Goal: Task Accomplishment & Management: Manage account settings

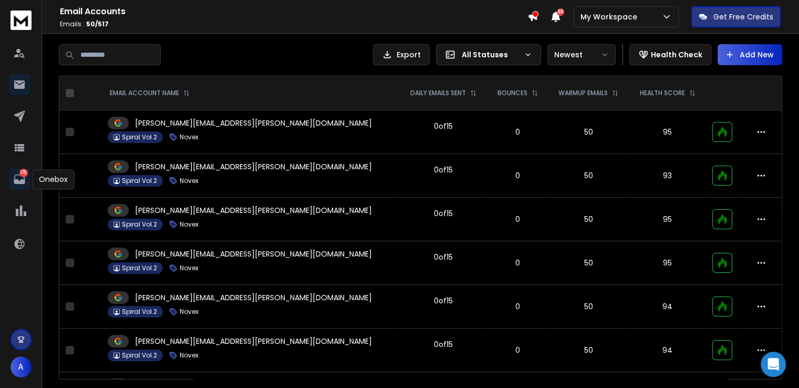
click at [21, 169] on p "170" at bounding box center [23, 173] width 8 height 8
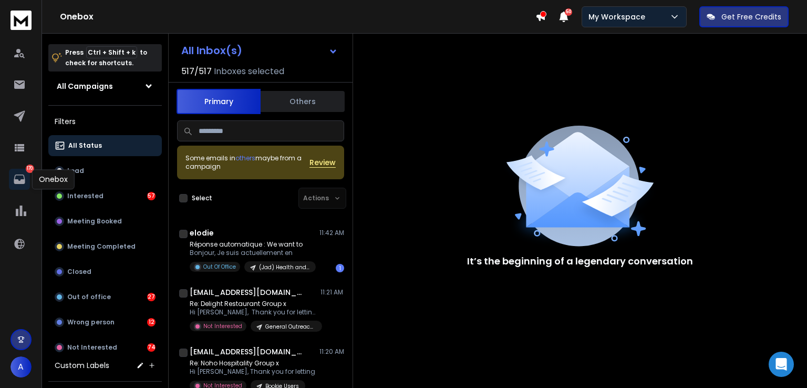
click at [664, 19] on div "My Workspace" at bounding box center [634, 17] width 91 height 11
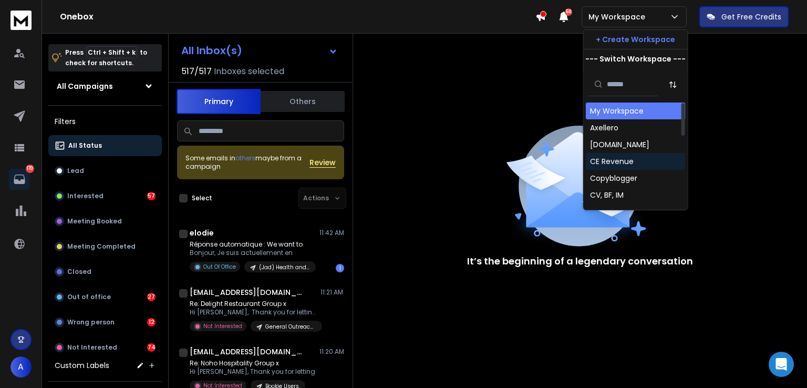
click at [640, 156] on div "CE Revenue" at bounding box center [636, 161] width 100 height 17
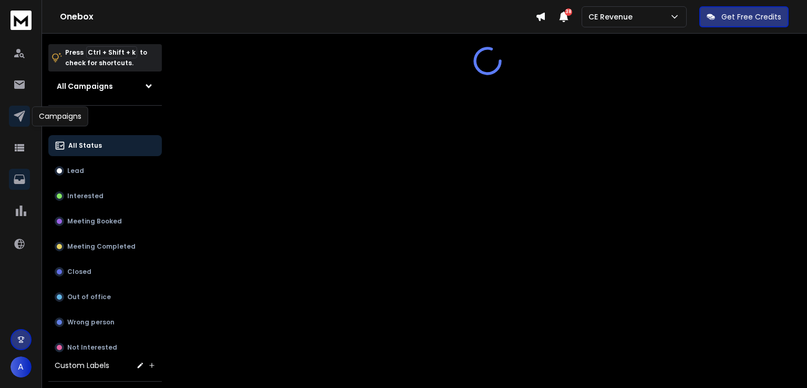
click at [25, 114] on icon at bounding box center [19, 116] width 13 height 13
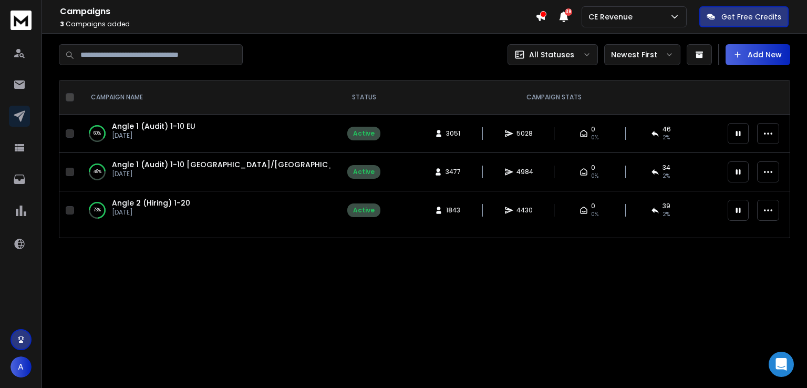
click at [216, 127] on div "60 % Angle 1 (Audit) 1-10 EU 3 months ago" at bounding box center [210, 133] width 242 height 25
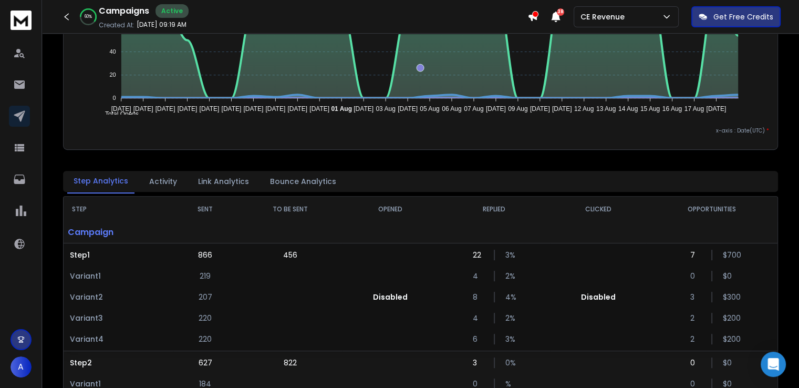
scroll to position [484, 0]
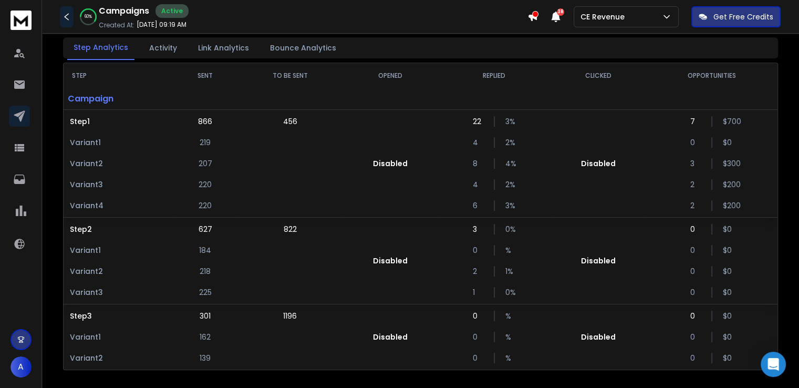
click at [69, 23] on button at bounding box center [67, 16] width 14 height 21
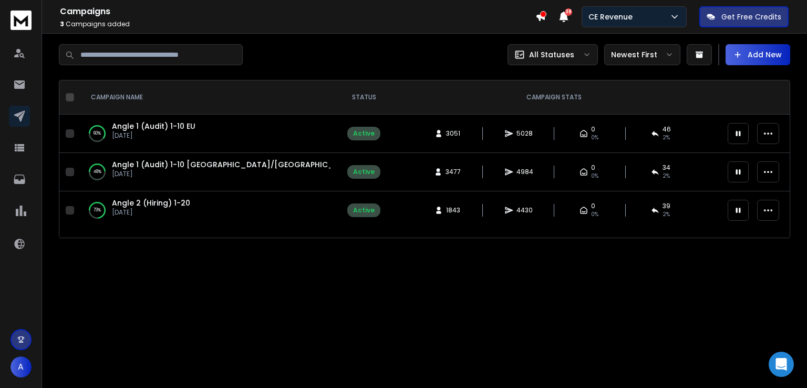
click at [612, 15] on p "CE Revenue" at bounding box center [613, 17] width 48 height 11
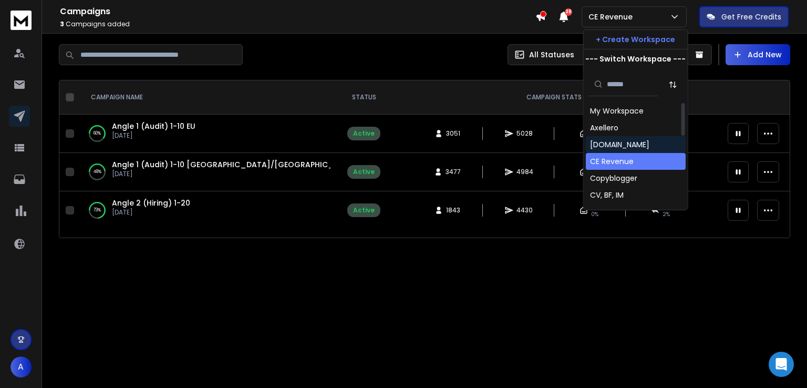
scroll to position [175, 0]
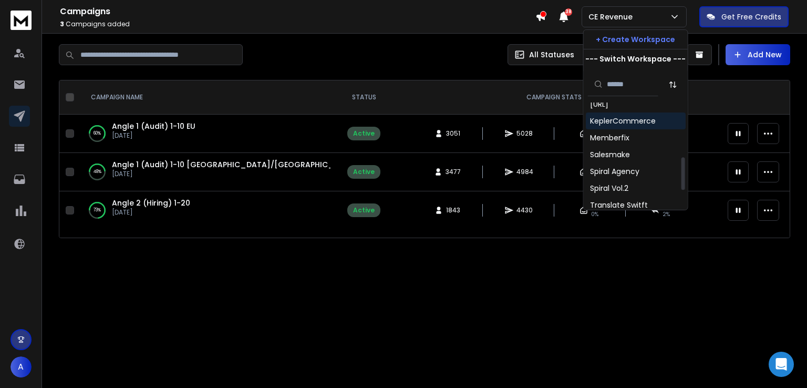
click at [642, 118] on div "KeplerCommerce" at bounding box center [623, 121] width 66 height 11
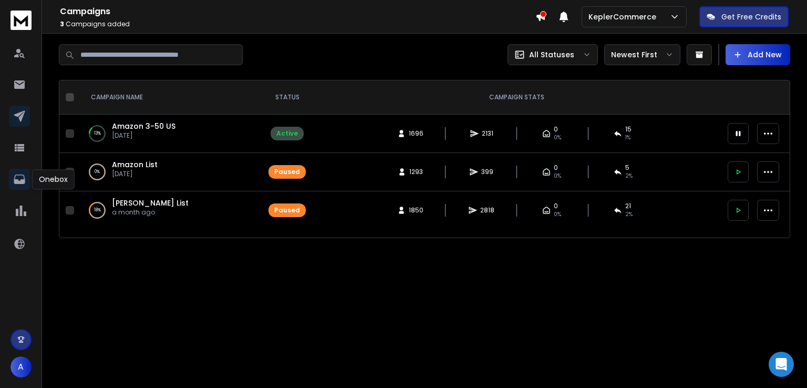
click at [25, 177] on link at bounding box center [19, 179] width 21 height 21
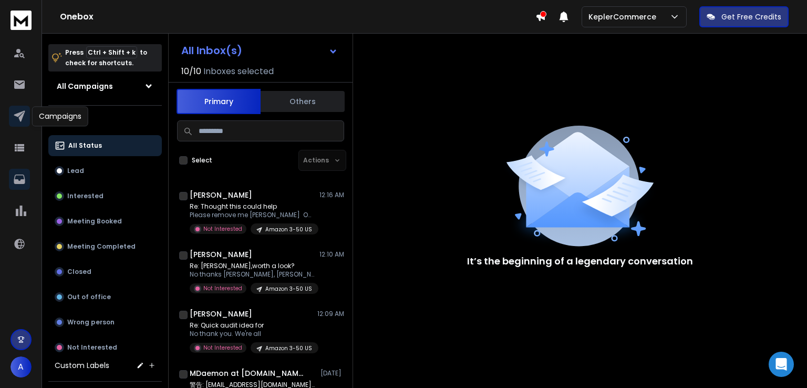
click at [21, 110] on icon at bounding box center [19, 116] width 13 height 13
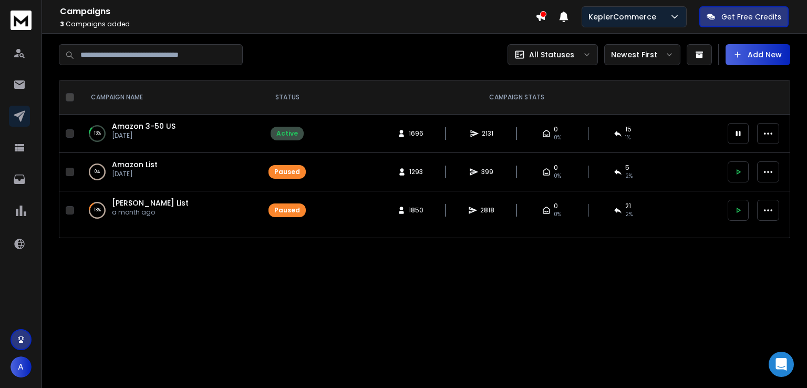
click at [645, 19] on p "KeplerCommerce" at bounding box center [625, 17] width 72 height 11
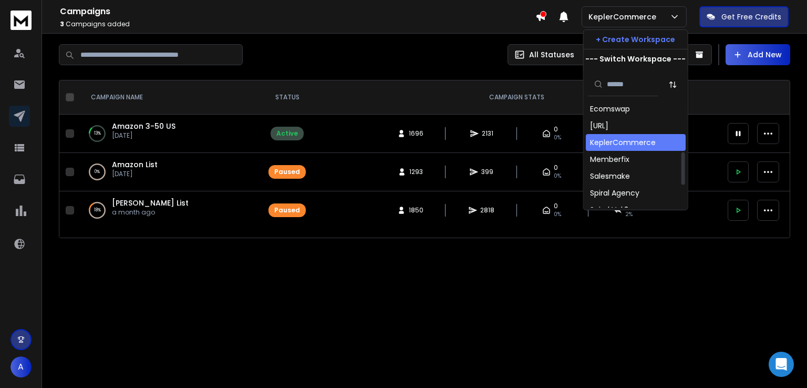
scroll to position [162, 0]
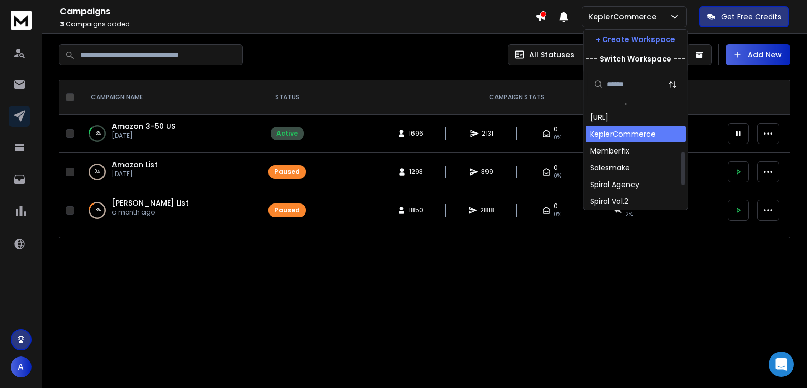
drag, startPoint x: 682, startPoint y: 119, endPoint x: 684, endPoint y: 169, distance: 50.0
click at [684, 169] on div at bounding box center [684, 168] width 4 height 33
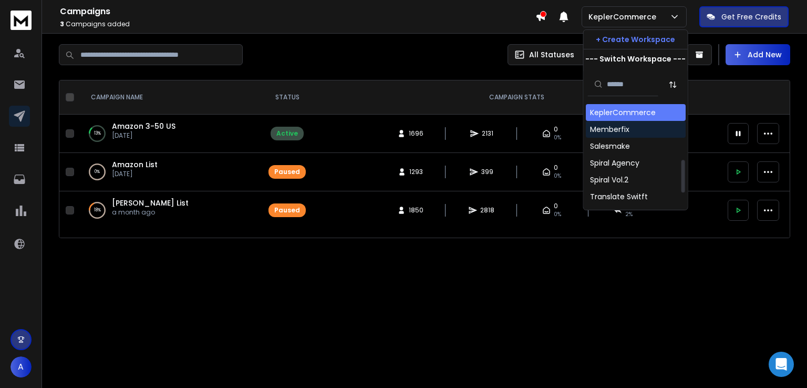
drag, startPoint x: 685, startPoint y: 162, endPoint x: 685, endPoint y: 169, distance: 6.3
click at [685, 169] on div at bounding box center [684, 176] width 4 height 33
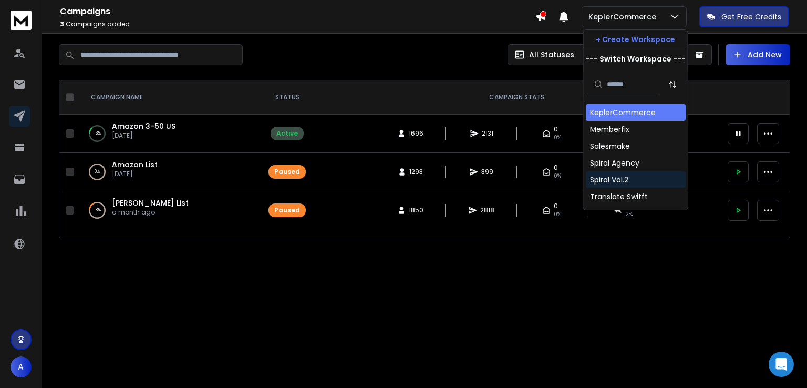
click at [684, 189] on div "My Workspace Axellero Brons.io CE Revenue Copyblogger CV, BF, IM Cynethiq Dial …" at bounding box center [636, 154] width 104 height 109
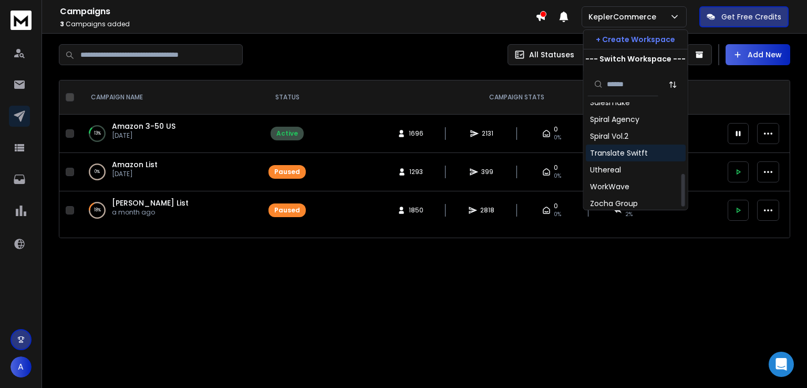
drag, startPoint x: 684, startPoint y: 181, endPoint x: 683, endPoint y: 194, distance: 12.7
click at [683, 194] on div at bounding box center [684, 190] width 4 height 33
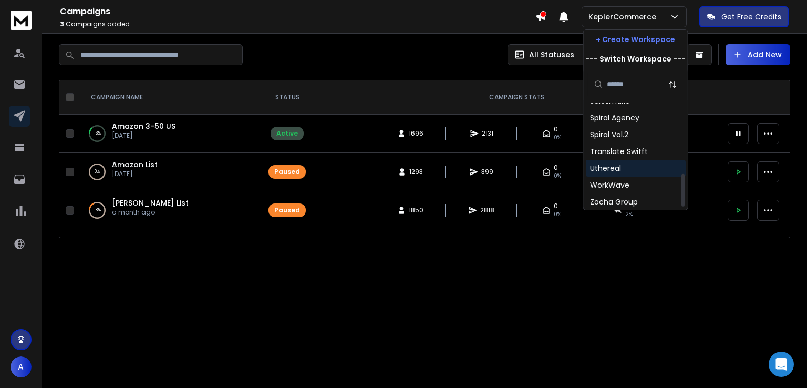
click at [665, 172] on div "Uthereal" at bounding box center [636, 168] width 100 height 17
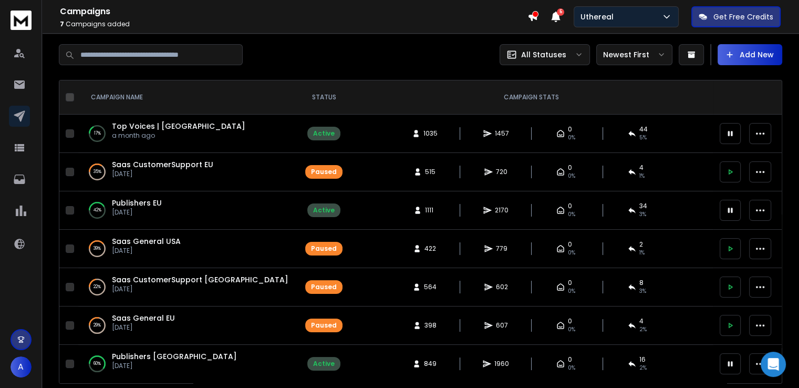
drag, startPoint x: 619, startPoint y: 15, endPoint x: 610, endPoint y: 15, distance: 8.4
click at [618, 15] on div "Uthereal" at bounding box center [626, 17] width 91 height 11
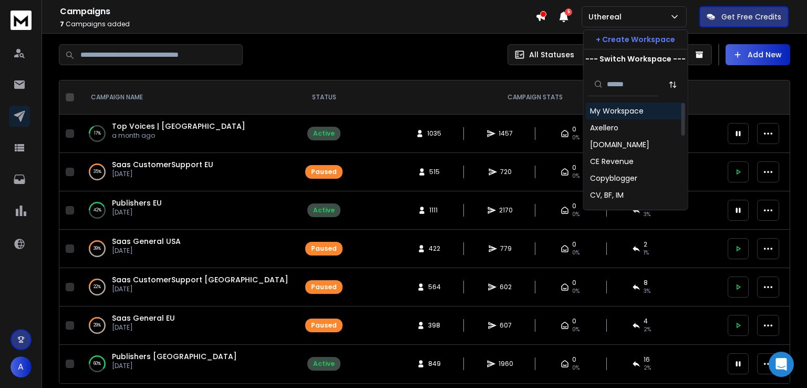
click at [624, 108] on div "My Workspace" at bounding box center [617, 111] width 54 height 11
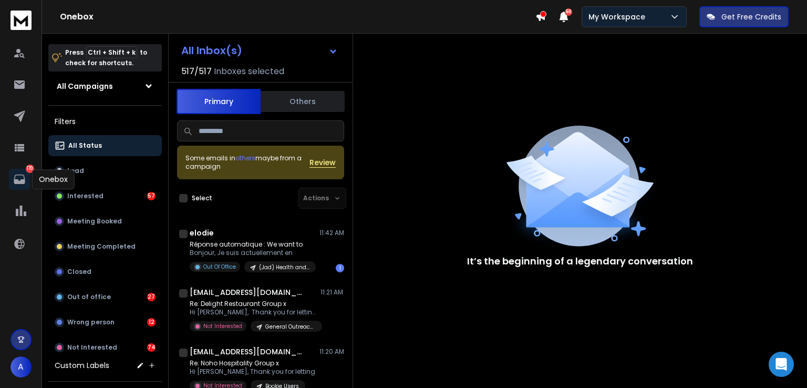
click at [642, 13] on p "My Workspace" at bounding box center [619, 17] width 61 height 11
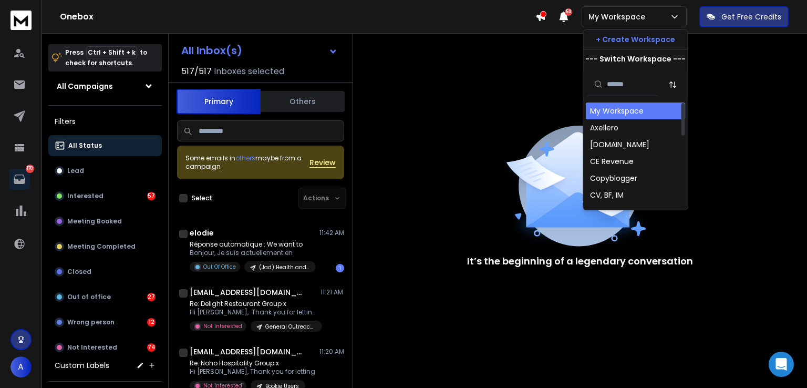
click at [644, 108] on div "My Workspace" at bounding box center [636, 110] width 100 height 17
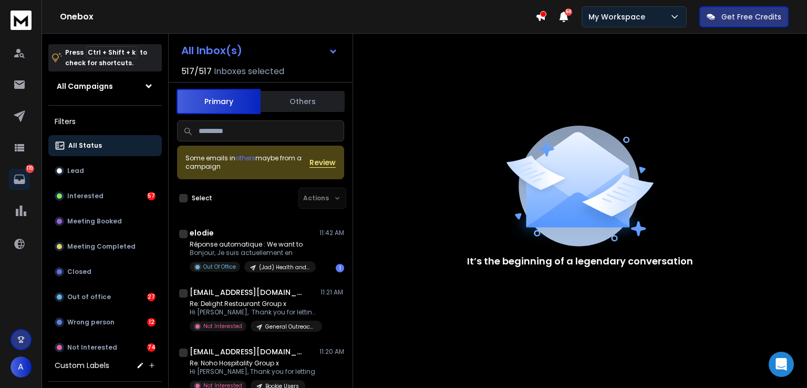
click at [649, 12] on div "My Workspace" at bounding box center [634, 17] width 91 height 11
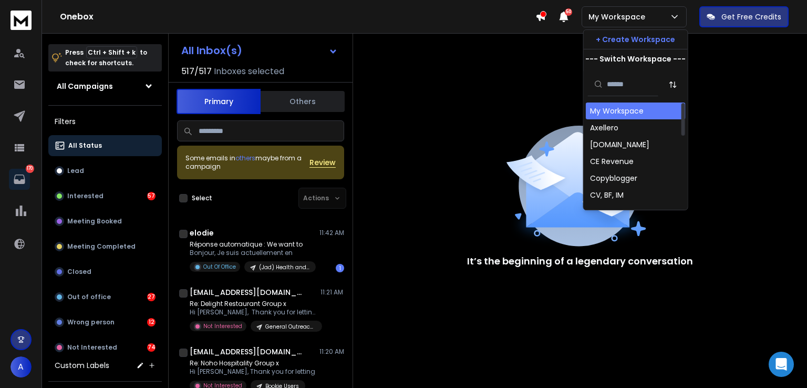
click at [636, 109] on div "My Workspace" at bounding box center [617, 111] width 54 height 11
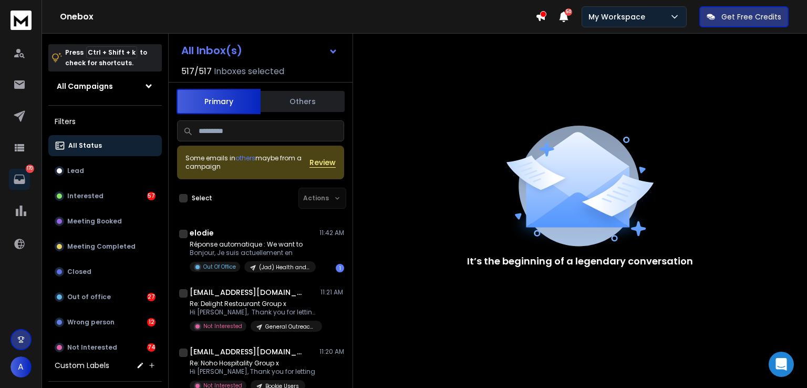
click at [655, 23] on button "My Workspace" at bounding box center [634, 16] width 105 height 21
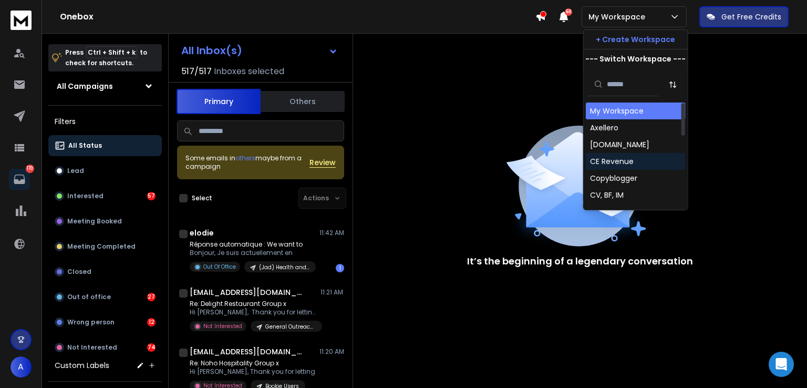
click at [648, 163] on div "CE Revenue" at bounding box center [636, 161] width 100 height 17
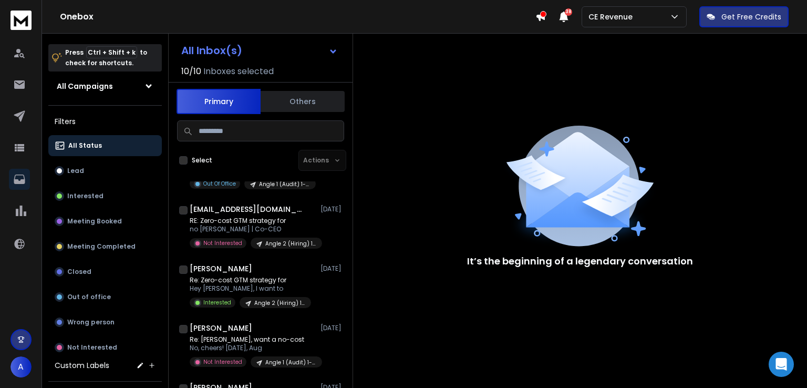
scroll to position [406, 0]
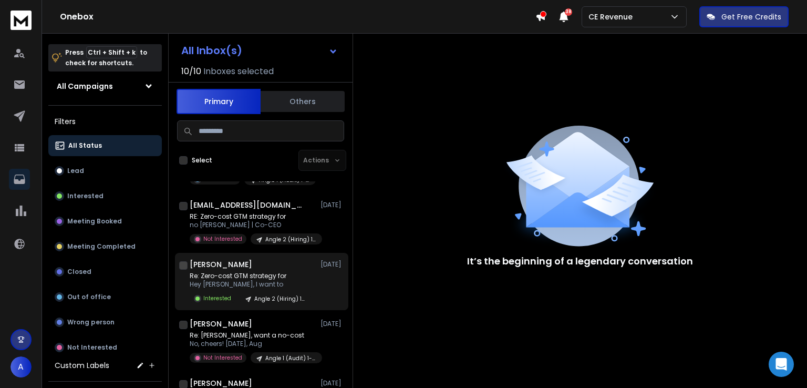
click at [291, 274] on p "Re: Zero-cost GTM strategy for" at bounding box center [250, 276] width 121 height 8
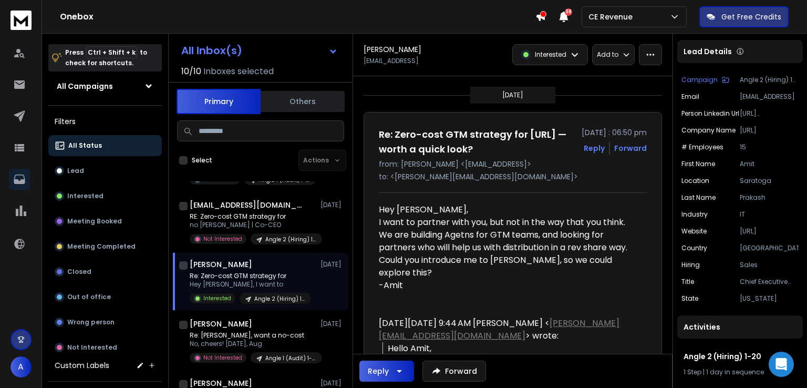
click at [770, 235] on p "[URL]" at bounding box center [769, 231] width 59 height 8
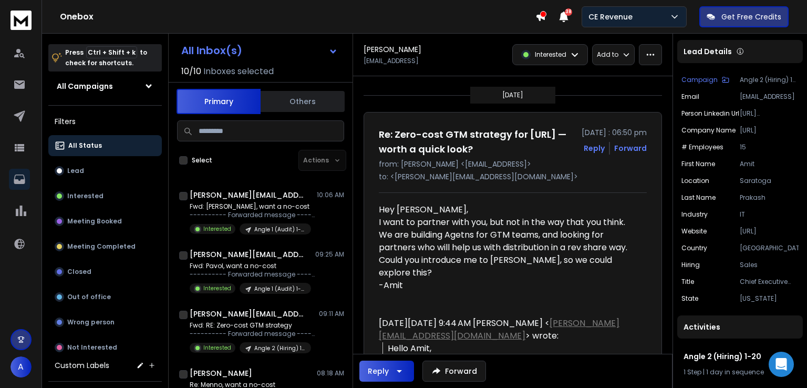
click at [654, 19] on div "CE Revenue" at bounding box center [634, 17] width 91 height 11
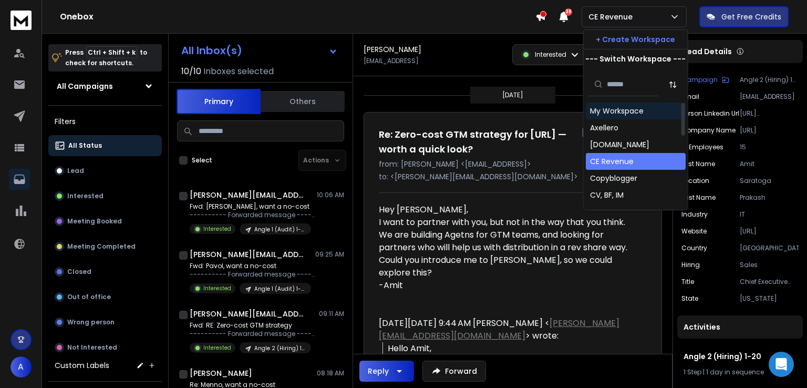
click at [649, 109] on div "My Workspace" at bounding box center [636, 110] width 100 height 17
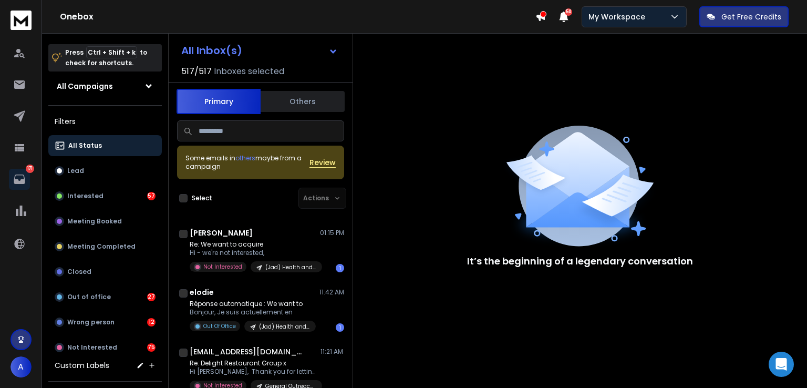
click at [622, 13] on p "My Workspace" at bounding box center [619, 17] width 61 height 11
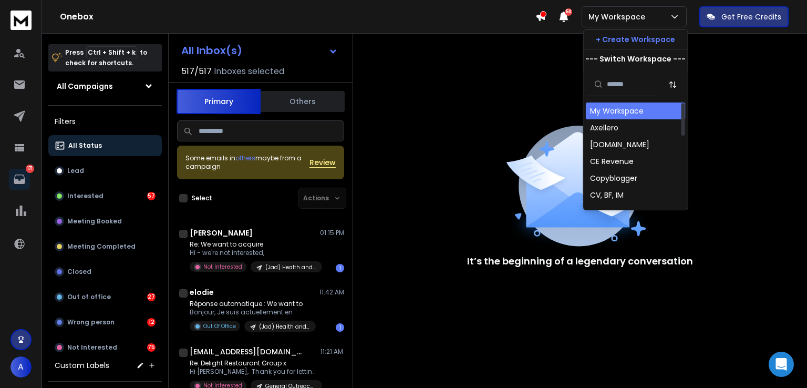
click at [643, 106] on div "My Workspace" at bounding box center [617, 111] width 54 height 11
